Goal: Find specific page/section: Find specific page/section

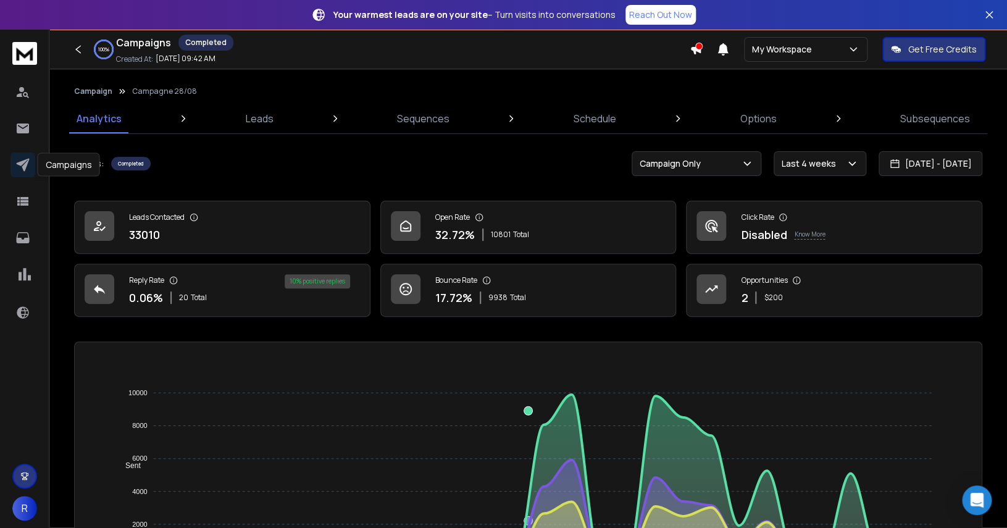
click at [17, 171] on icon at bounding box center [22, 164] width 15 height 15
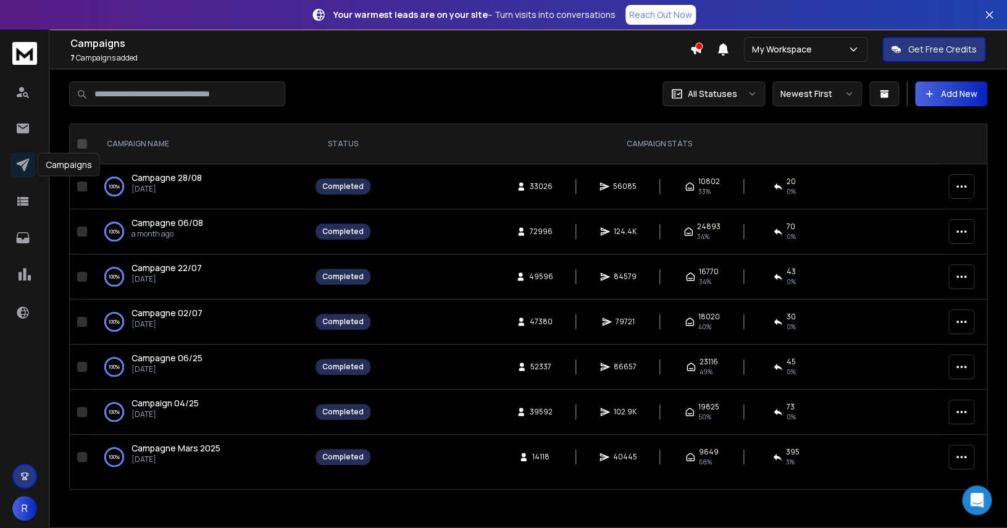
click at [437, 54] on p "7 Campaigns added" at bounding box center [379, 58] width 619 height 10
